Goal: Navigation & Orientation: Find specific page/section

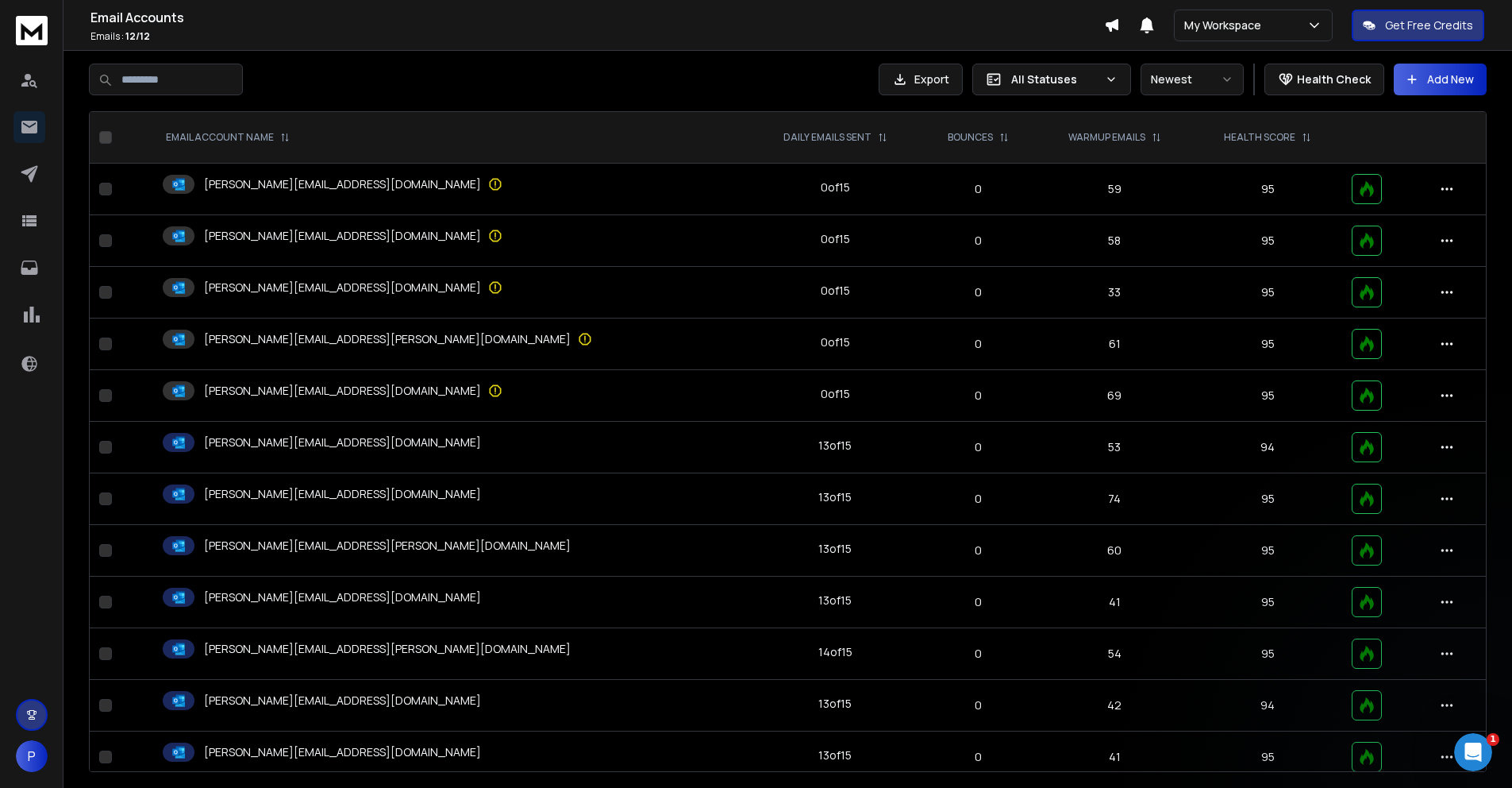
scroll to position [350, 0]
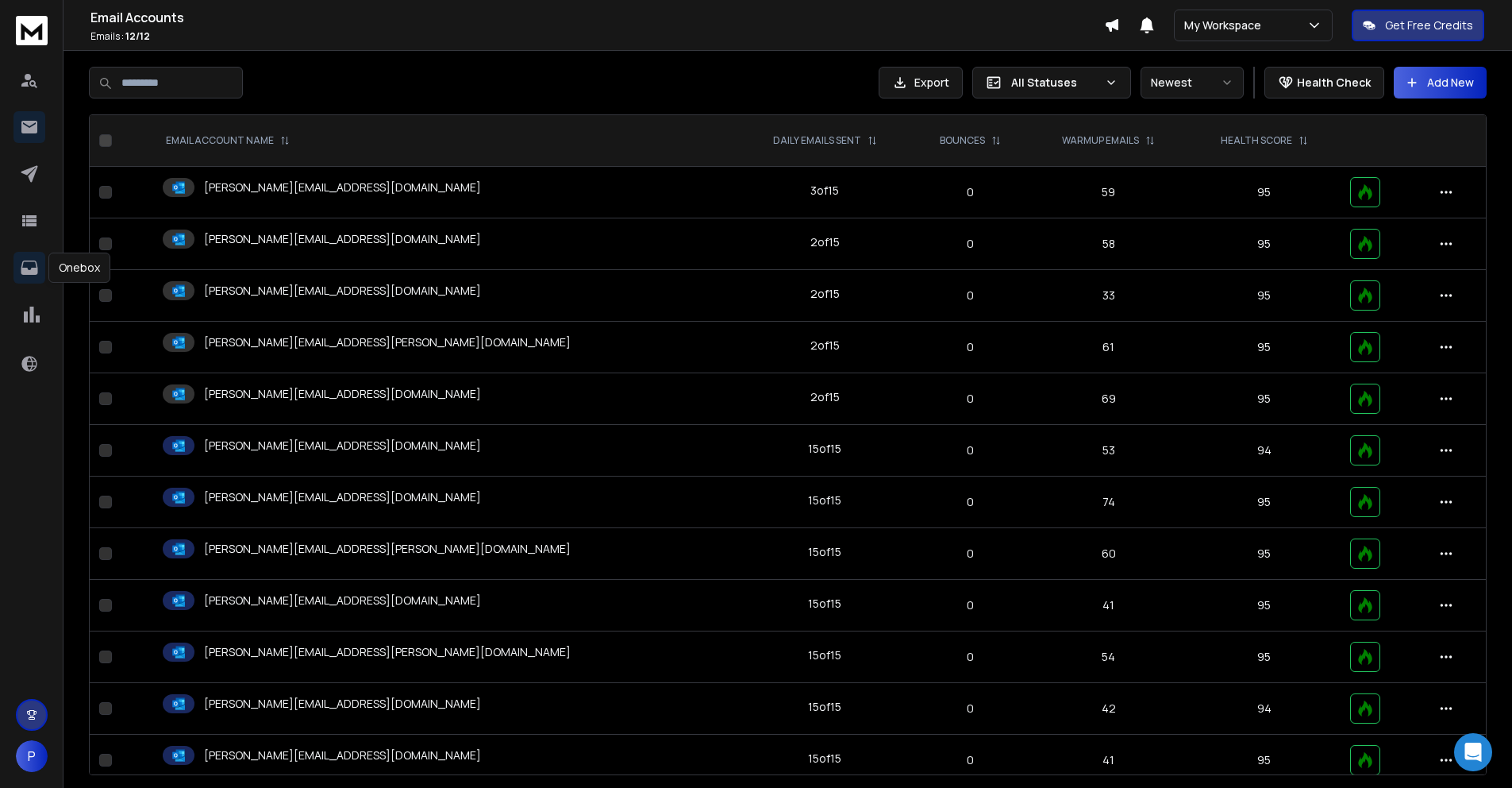
click at [26, 268] on icon at bounding box center [29, 267] width 16 height 14
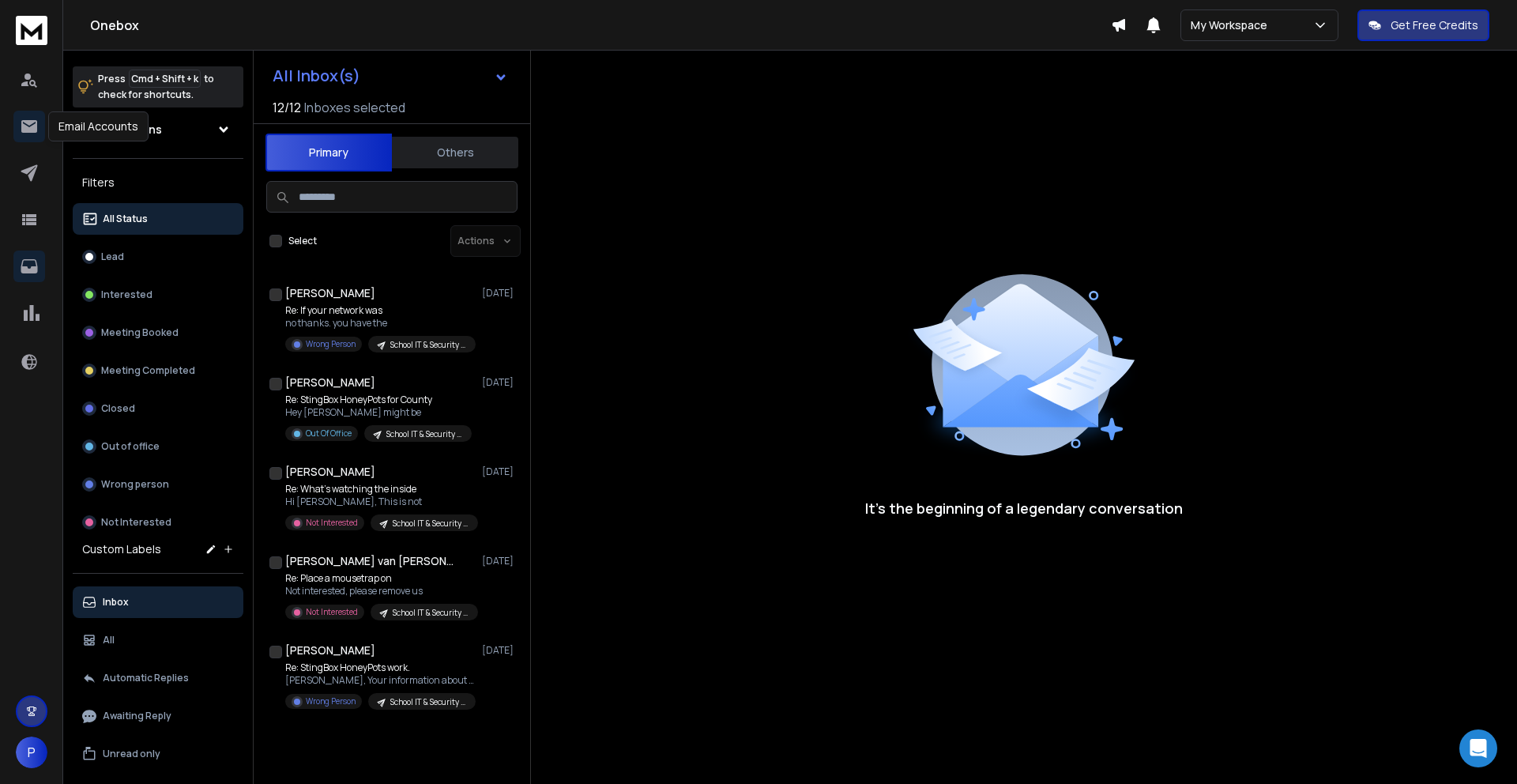
click at [28, 127] on icon at bounding box center [30, 127] width 19 height 19
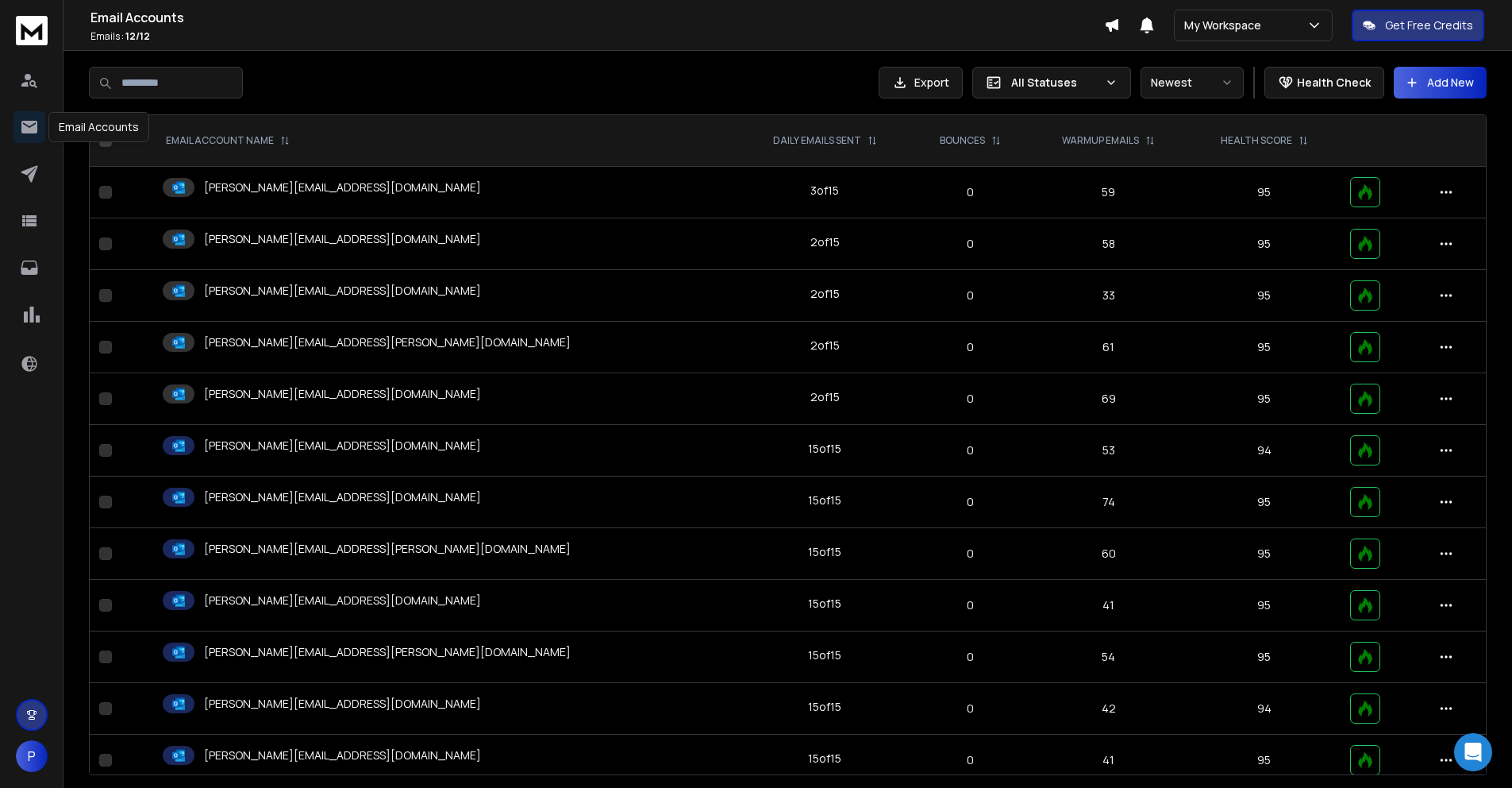
click at [33, 131] on icon at bounding box center [29, 127] width 16 height 12
click at [29, 365] on icon at bounding box center [29, 363] width 16 height 16
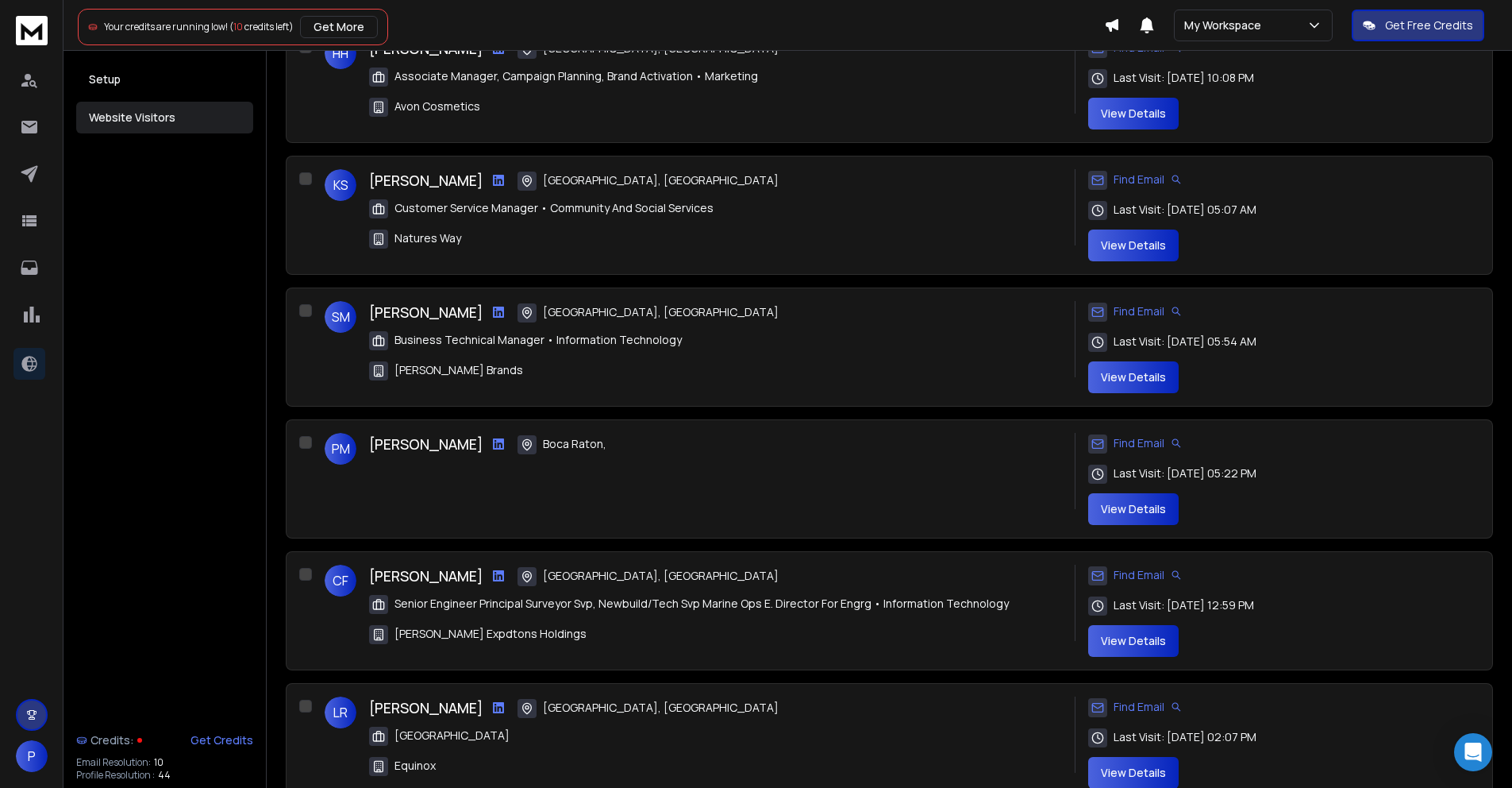
scroll to position [78, 0]
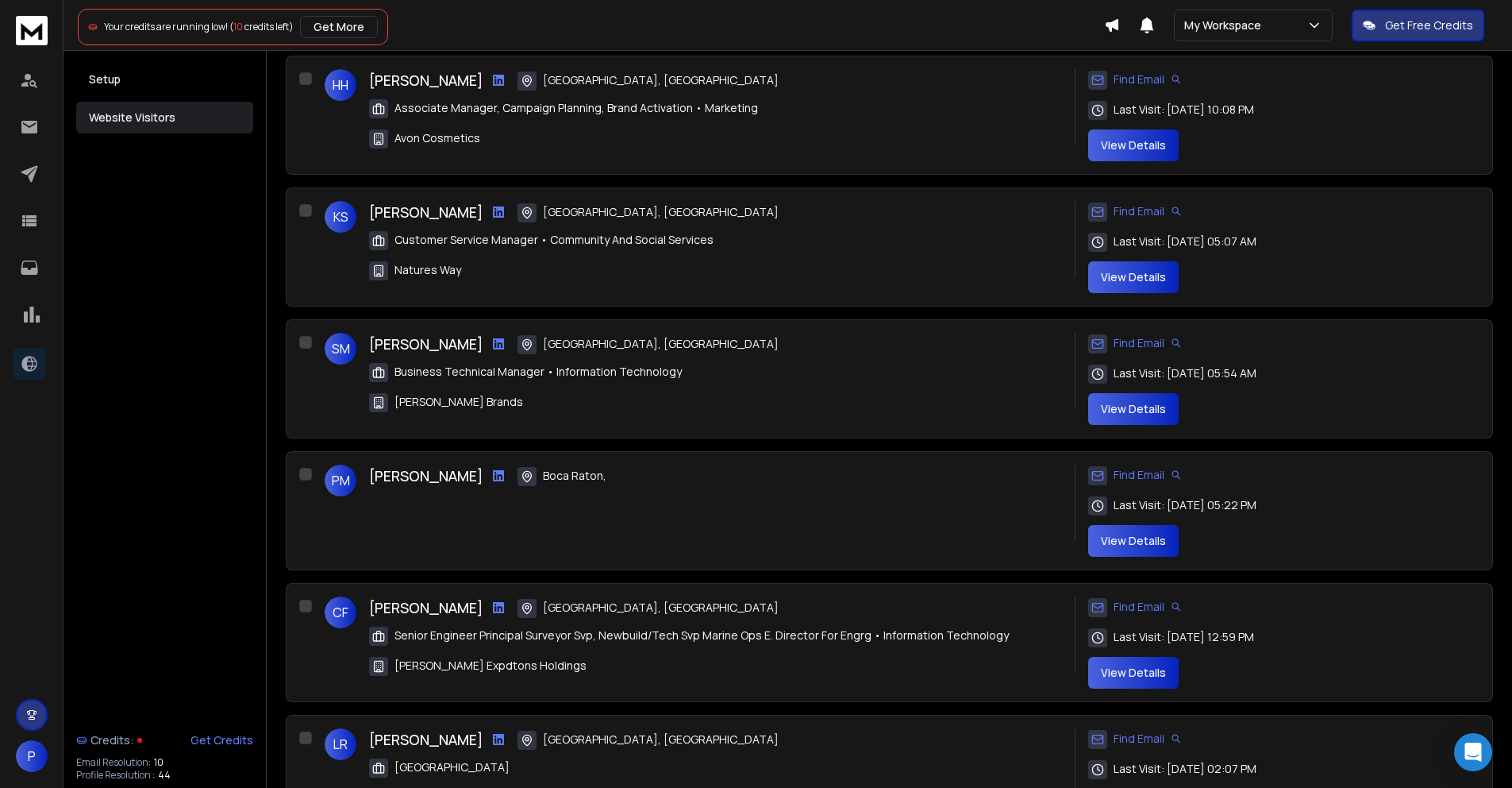
click at [454, 374] on span "Business Technical Manager • Information Technology" at bounding box center [538, 371] width 287 height 16
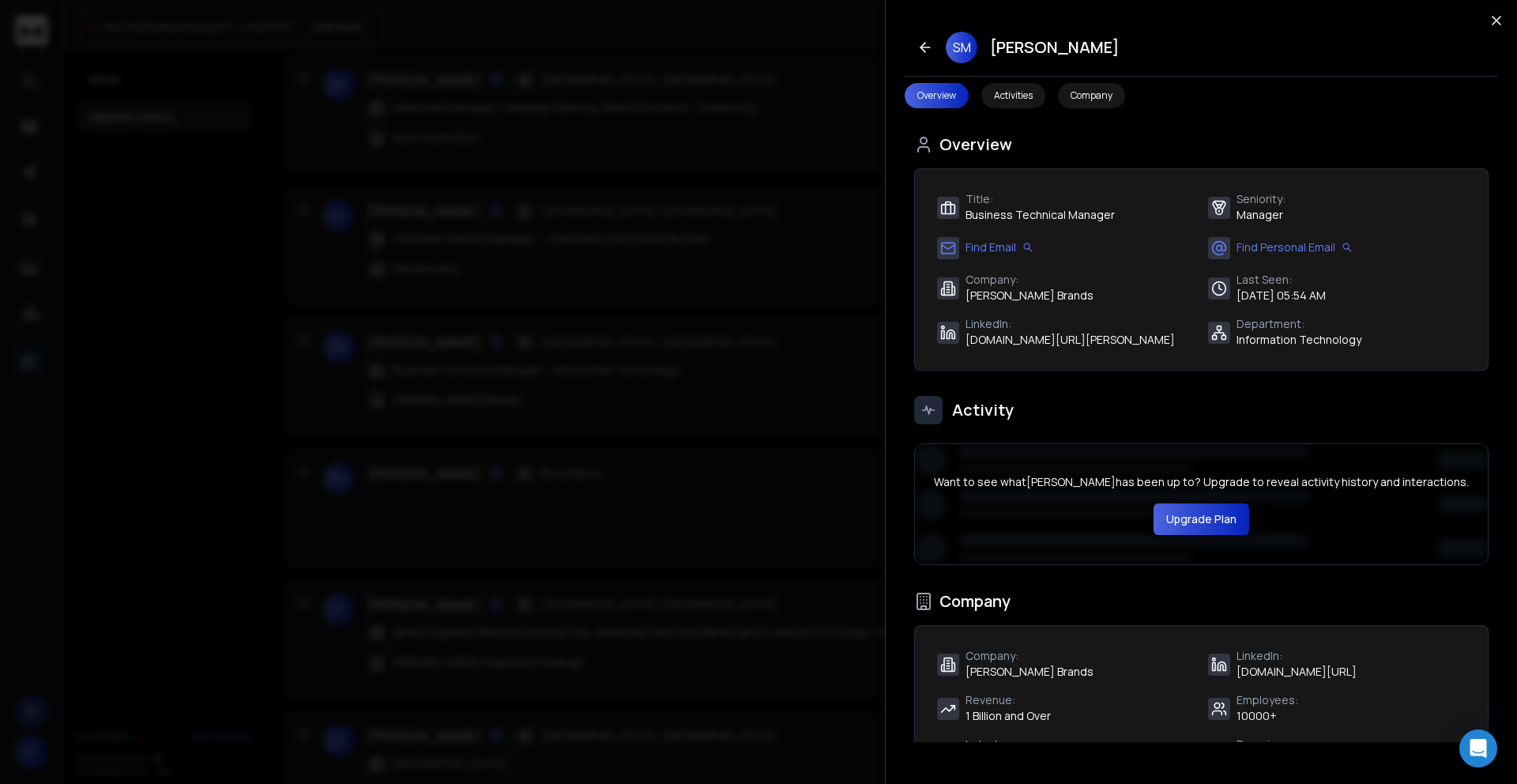
click at [1498, 17] on icon "button" at bounding box center [1496, 20] width 8 height 8
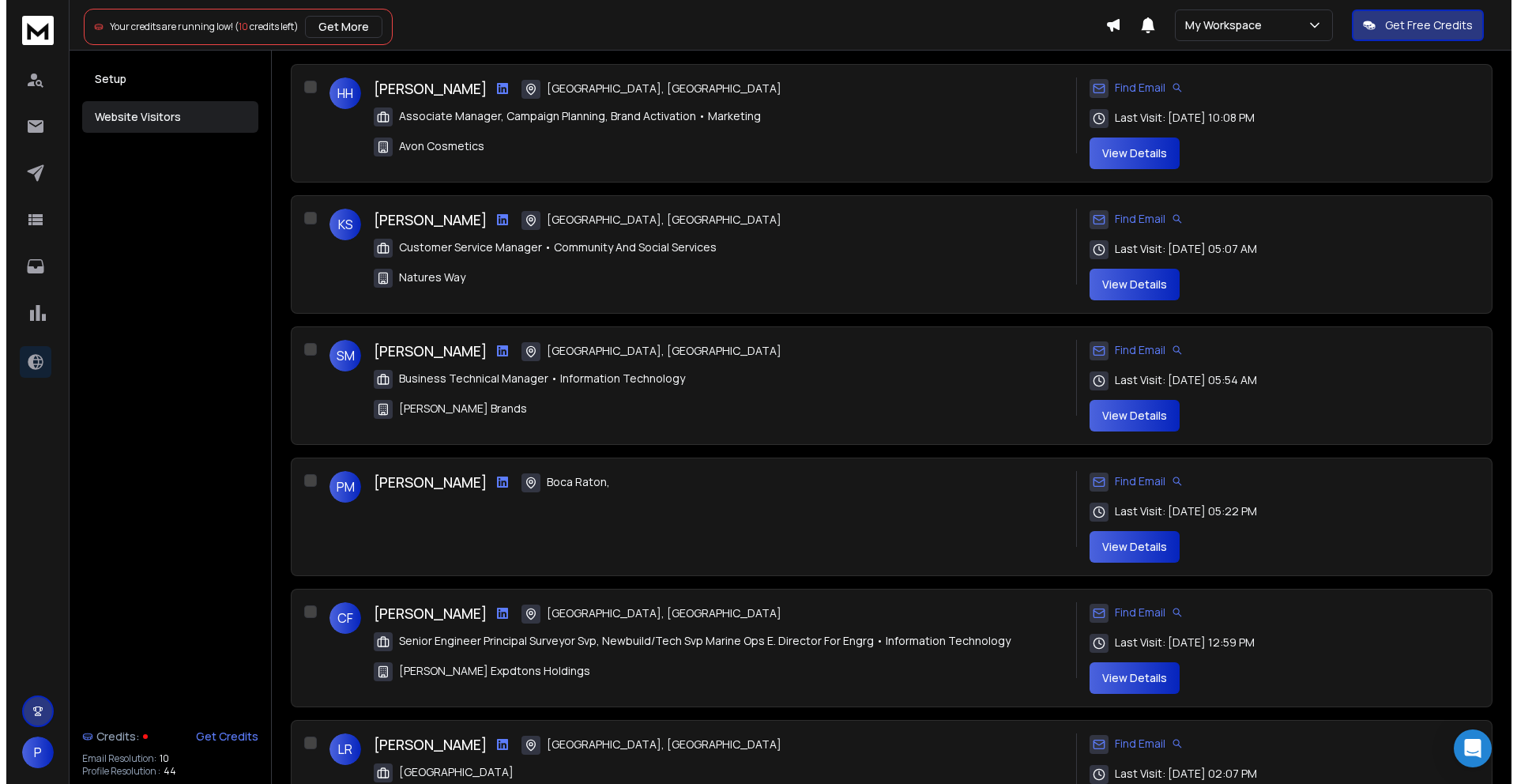
scroll to position [0, 0]
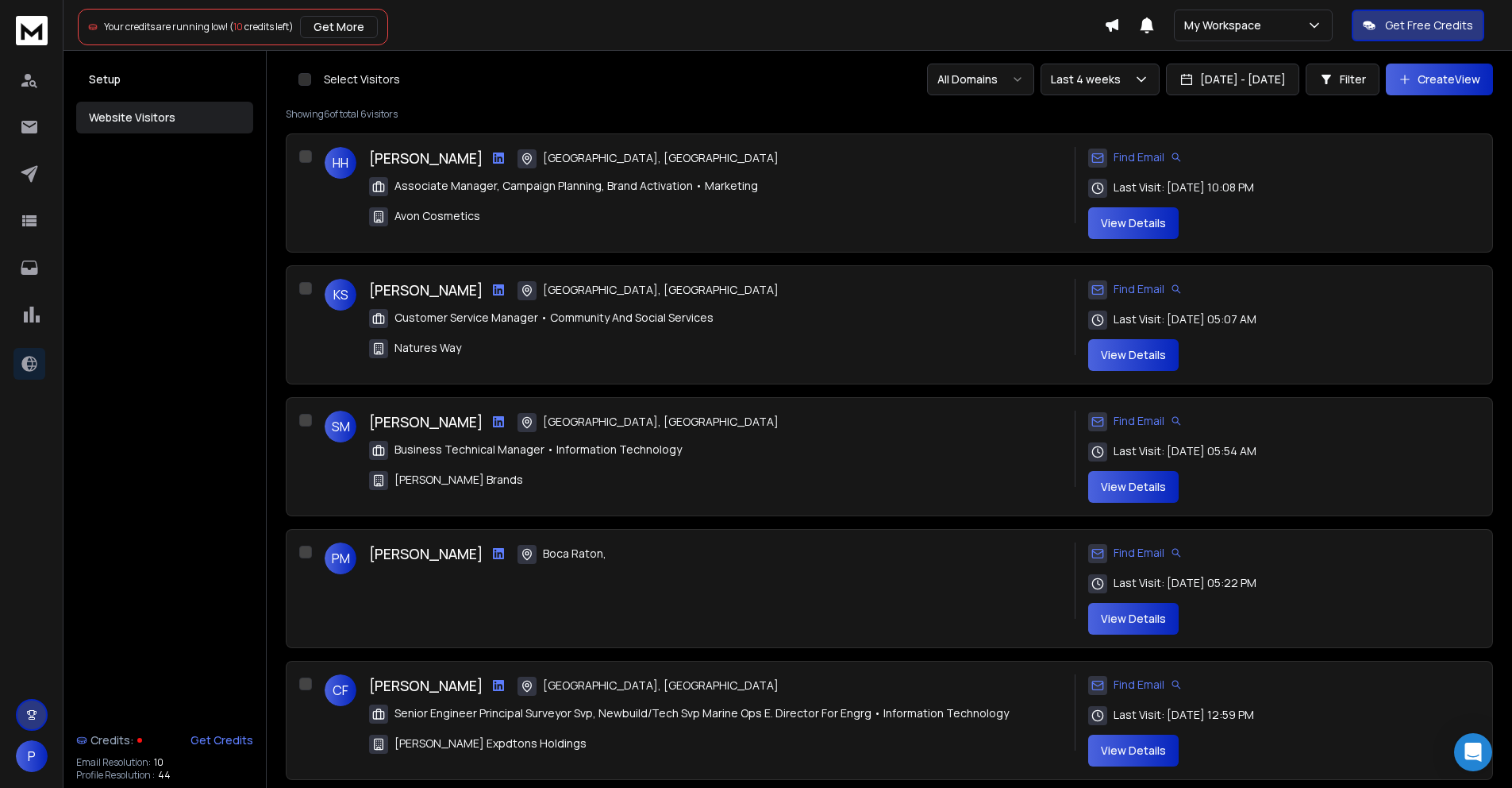
click at [1135, 218] on button "View Details" at bounding box center [1133, 222] width 90 height 32
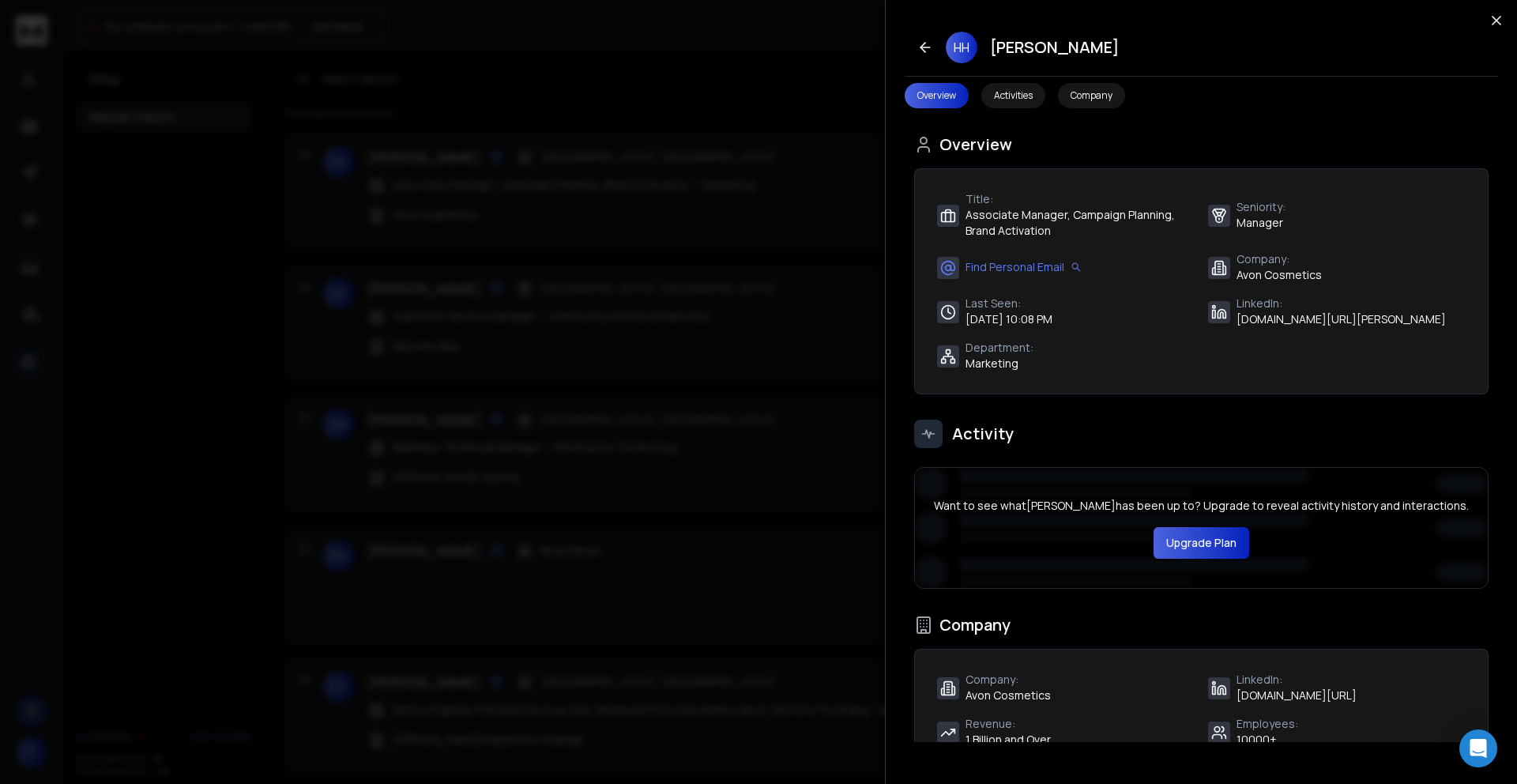
click at [1497, 17] on icon "button" at bounding box center [1496, 20] width 16 height 16
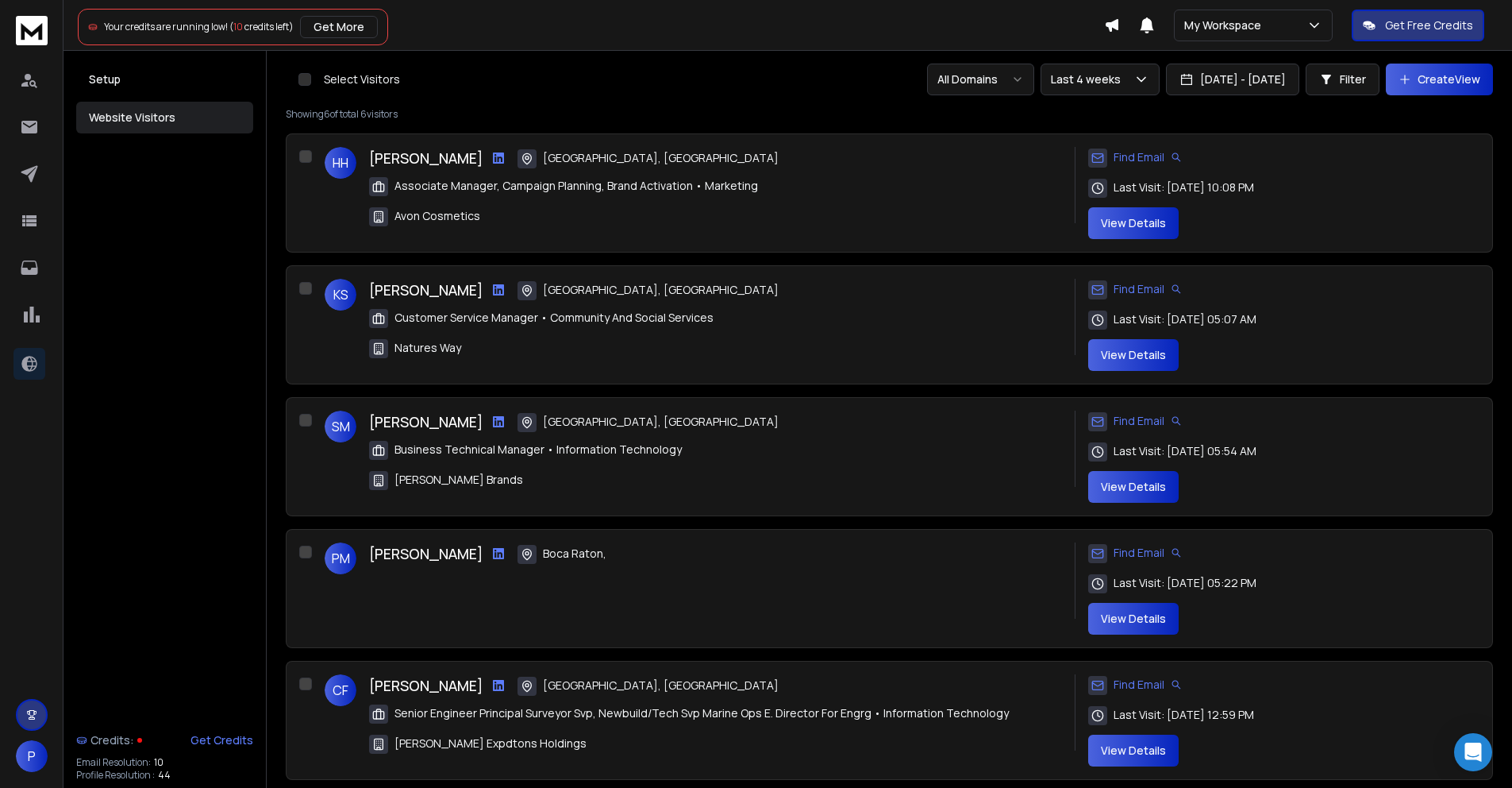
scroll to position [174, 0]
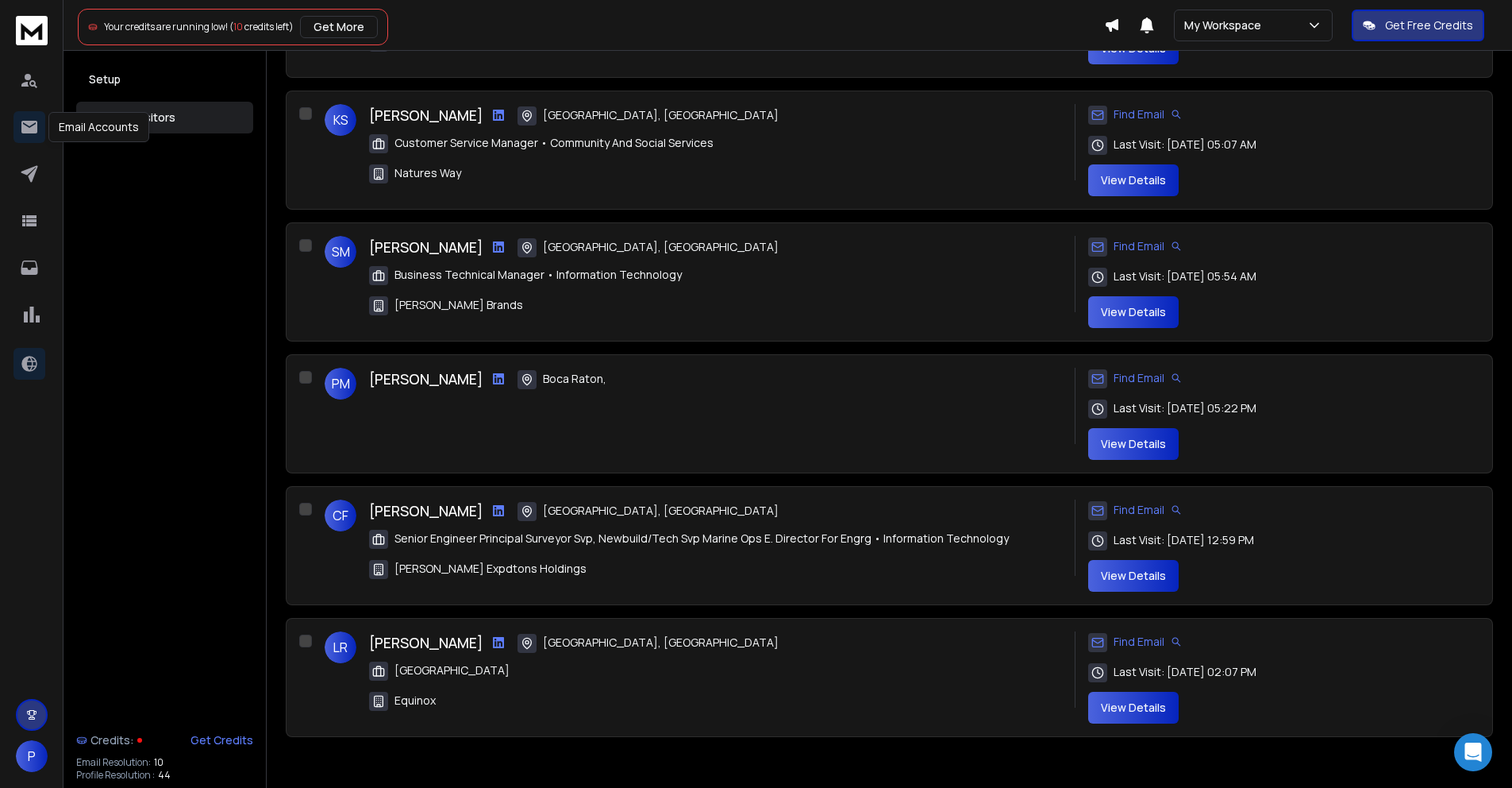
click at [30, 125] on icon at bounding box center [30, 127] width 19 height 19
